Goal: Check status

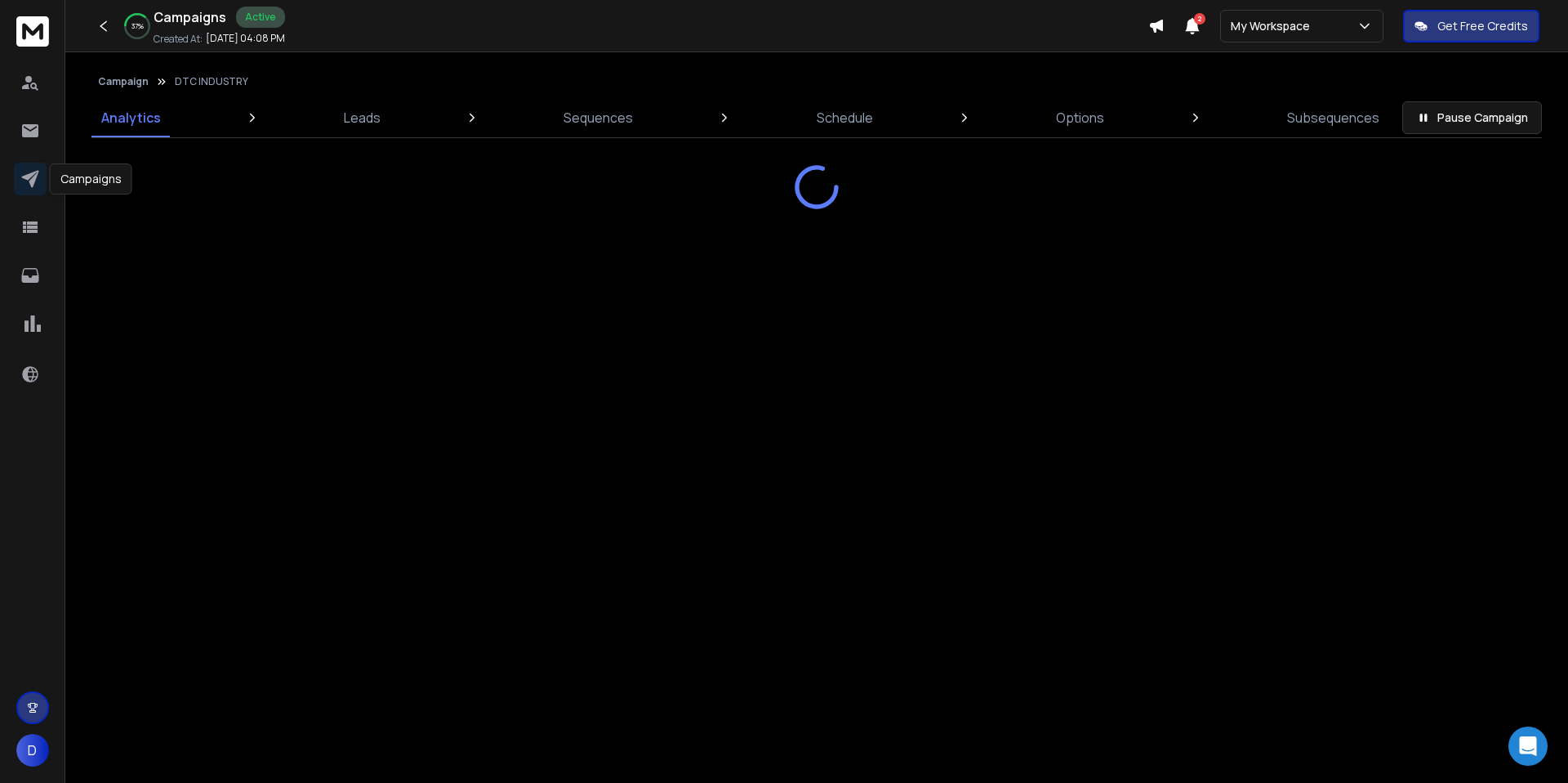
click at [35, 172] on icon at bounding box center [30, 179] width 17 height 17
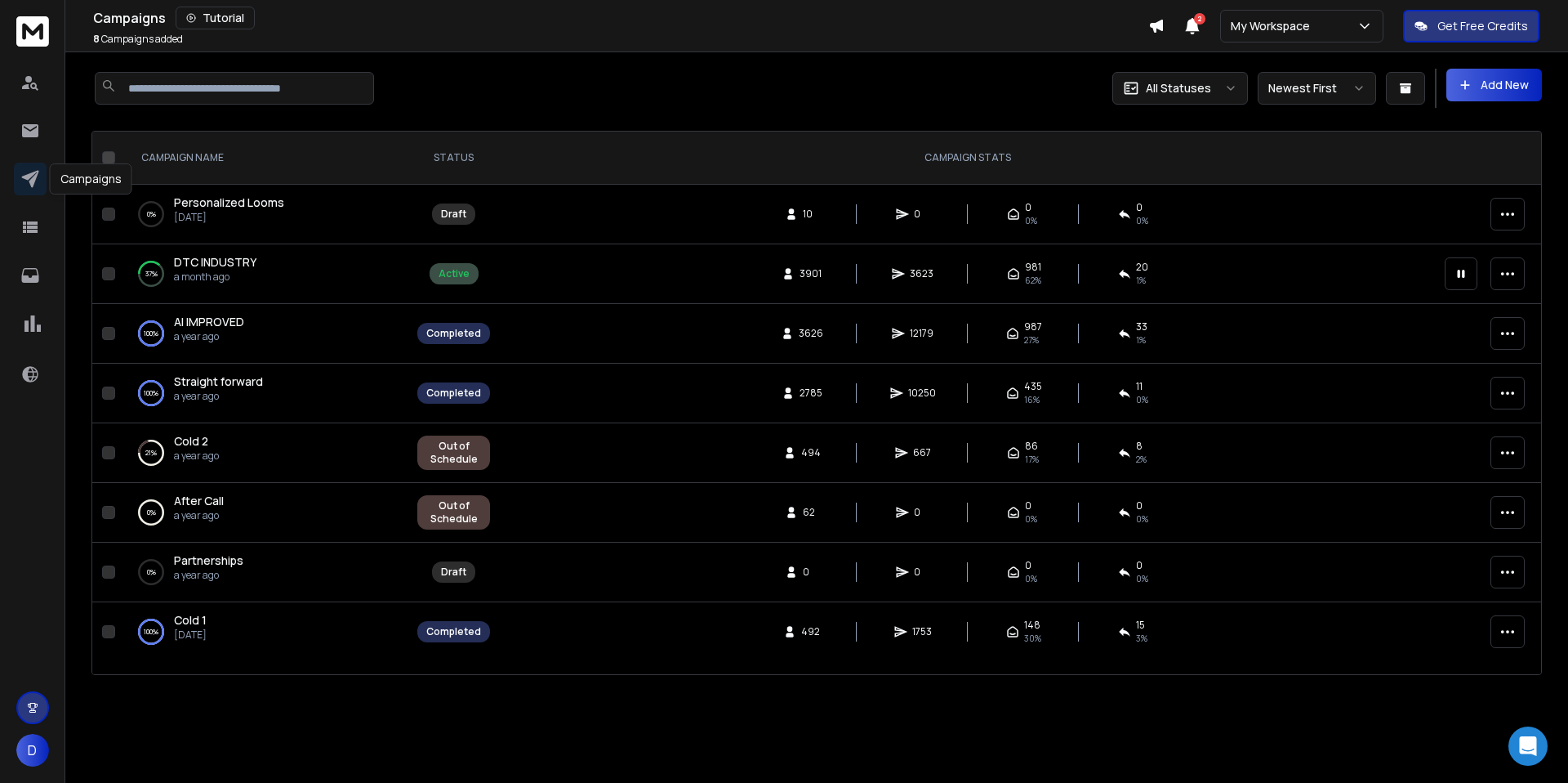
click at [249, 259] on span "DTC INDUSTRY" at bounding box center [215, 262] width 83 height 16
